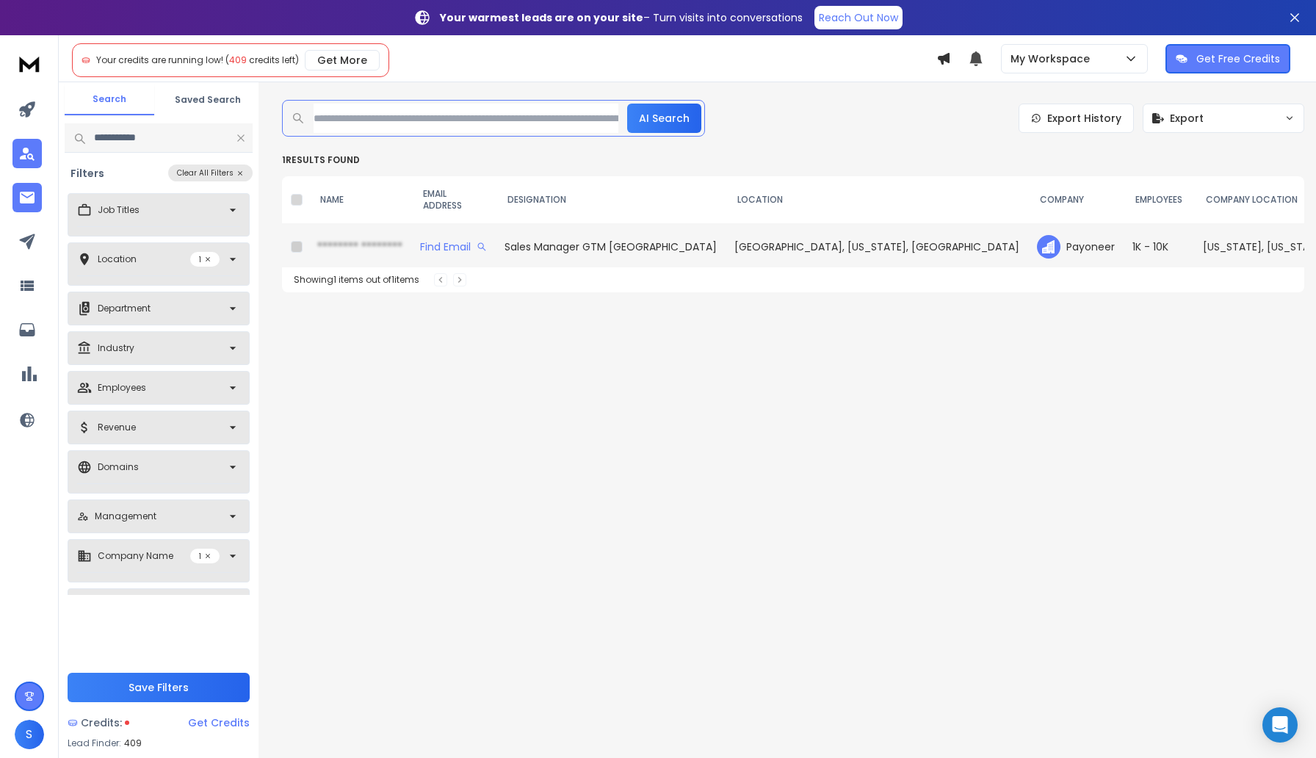
click at [29, 192] on icon at bounding box center [27, 198] width 15 height 12
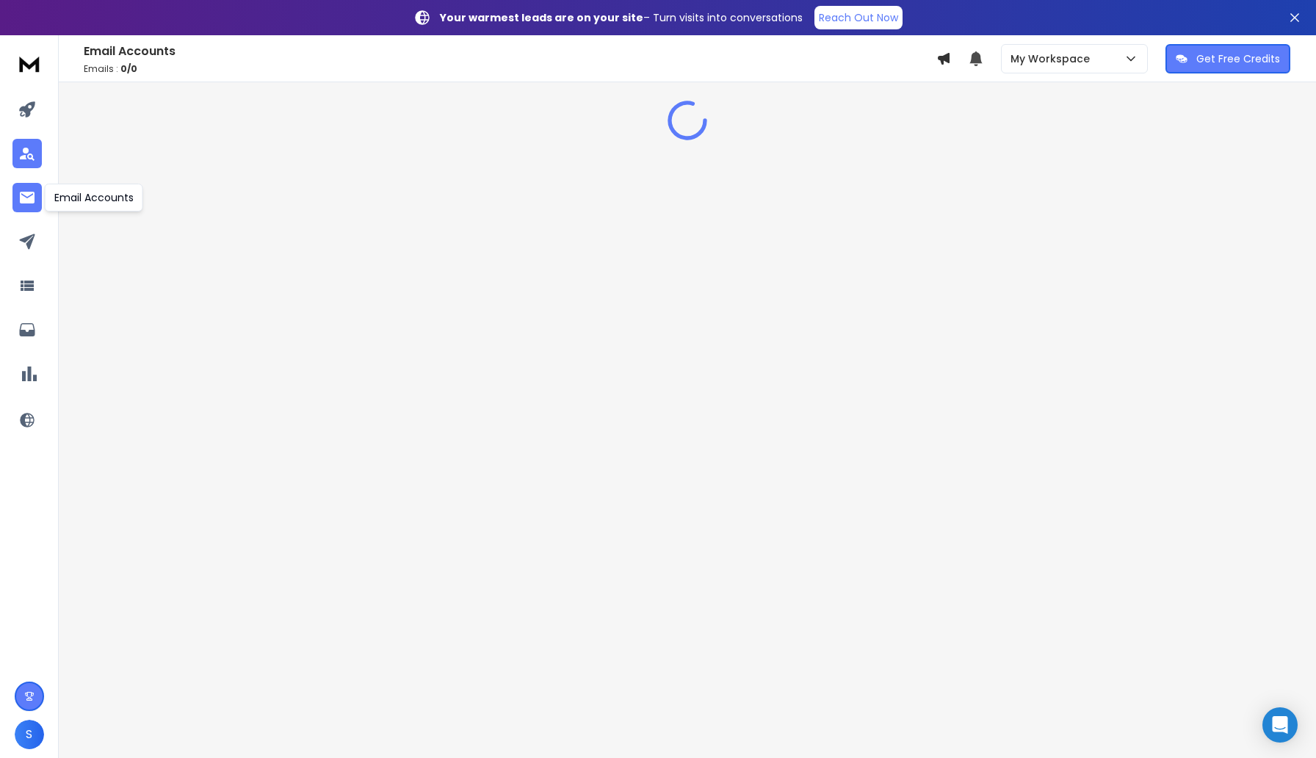
click at [27, 151] on circle at bounding box center [26, 151] width 6 height 6
